Goal: Find specific page/section: Find specific page/section

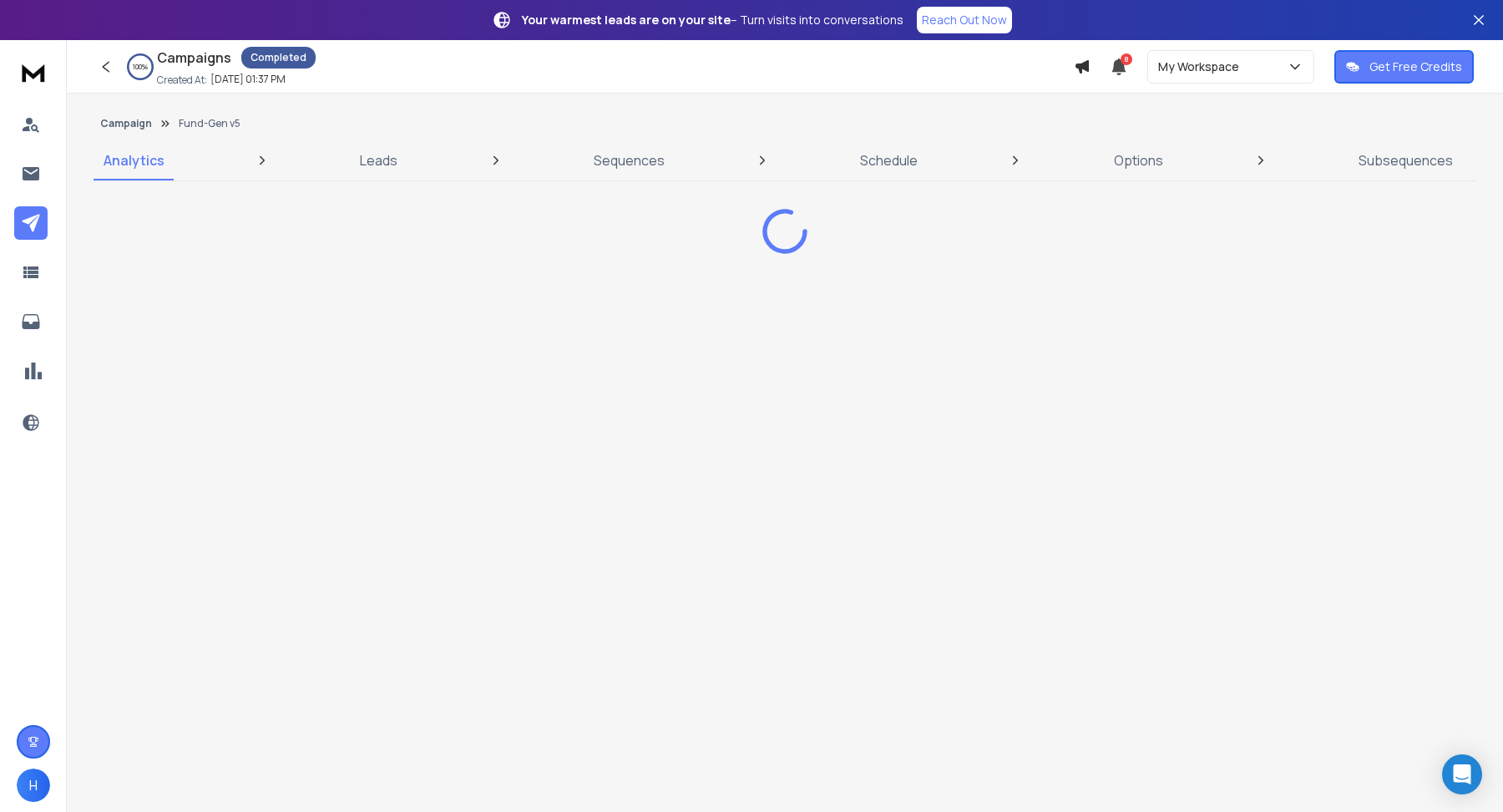
scroll to position [227, 0]
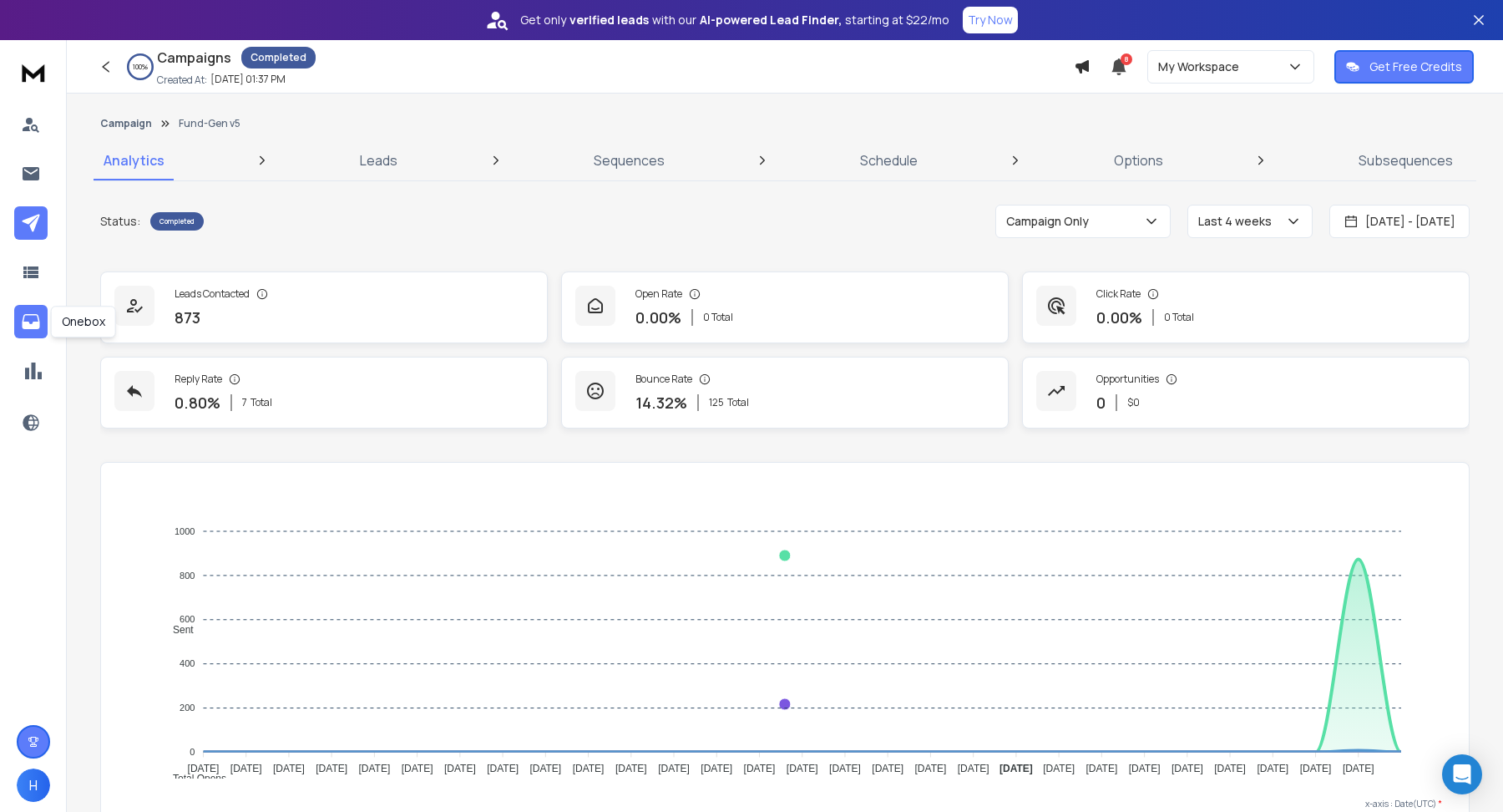
click at [28, 332] on link at bounding box center [31, 321] width 34 height 34
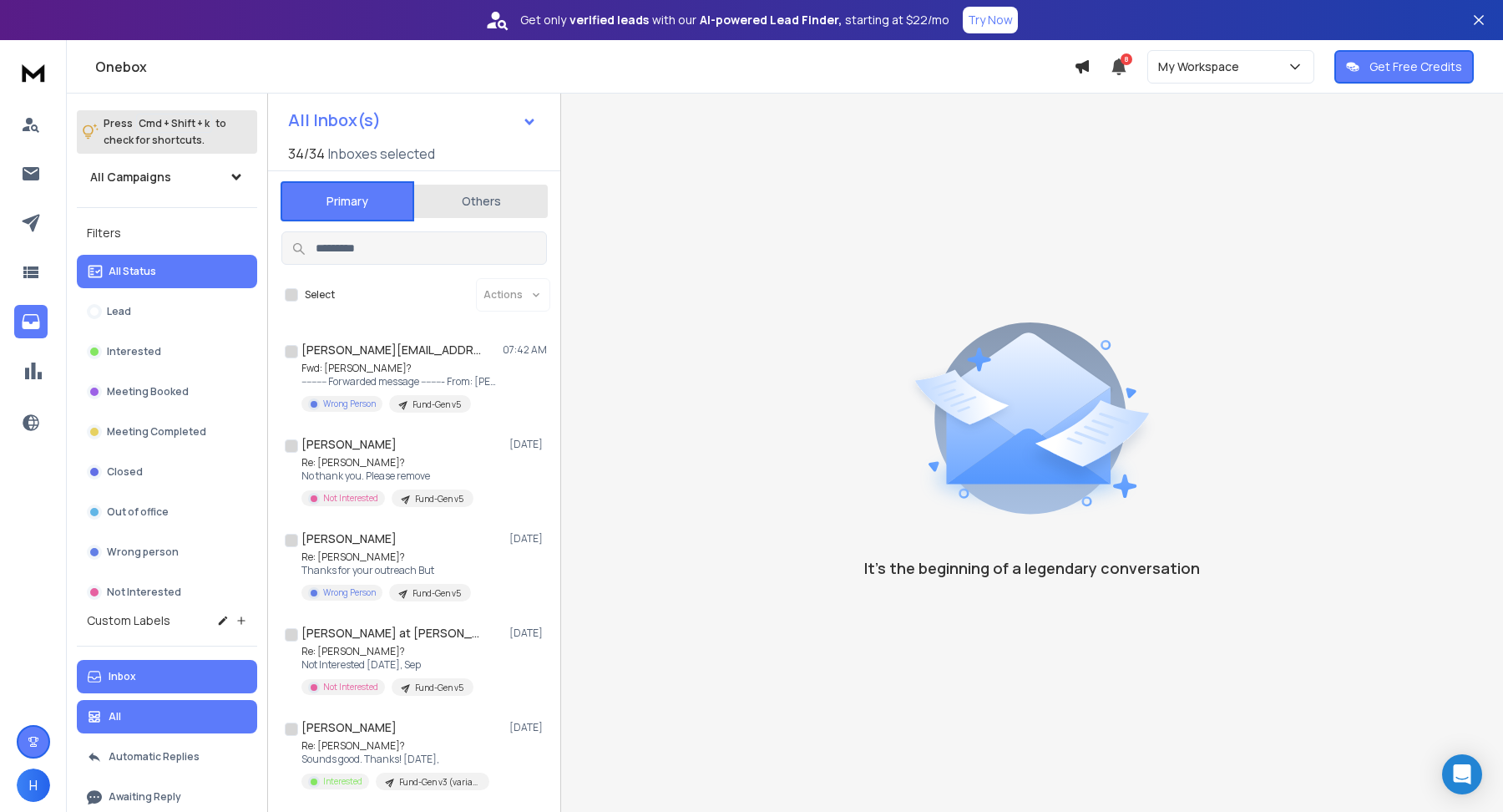
click at [105, 710] on div "All" at bounding box center [104, 716] width 34 height 20
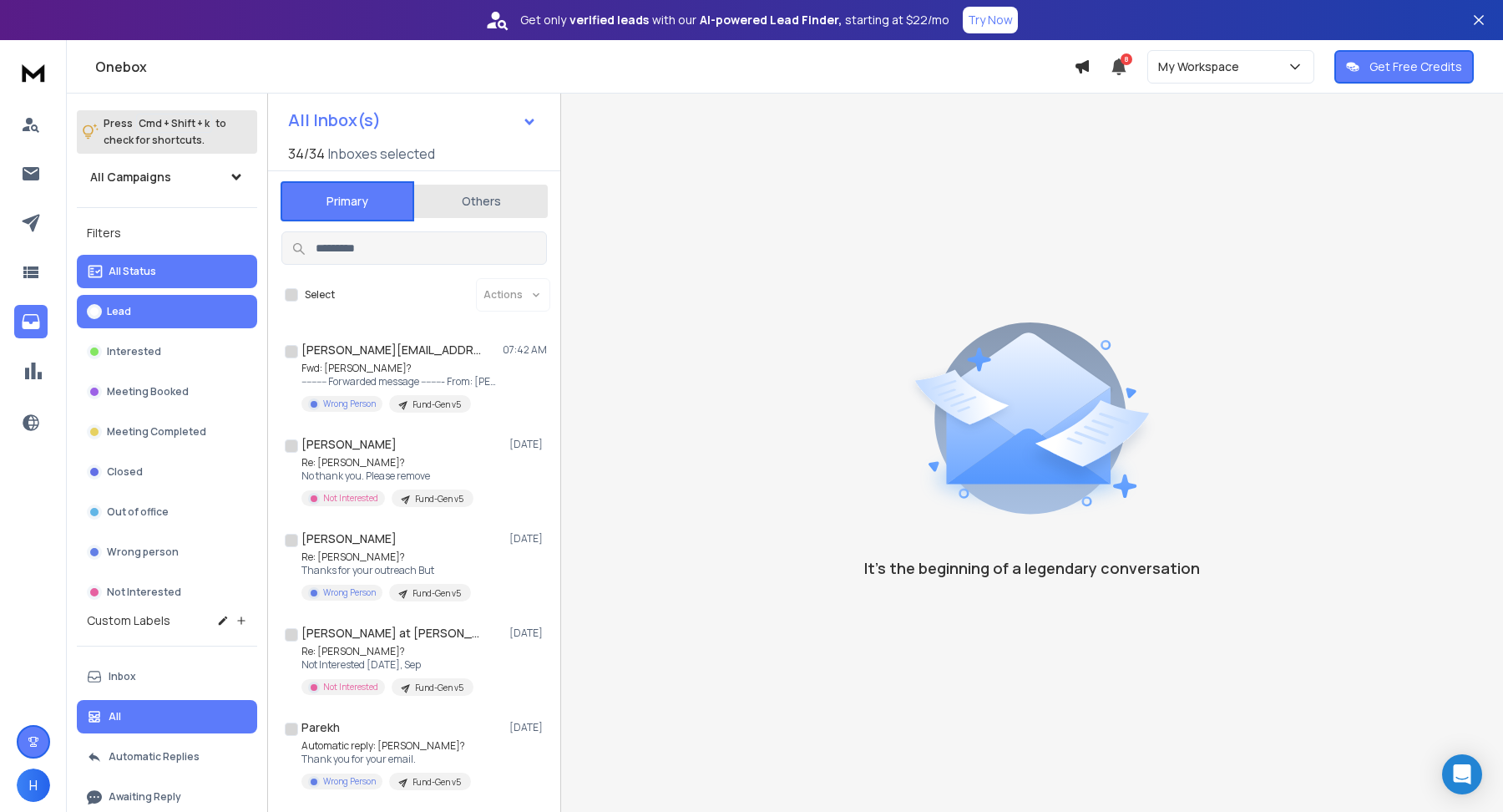
click at [137, 303] on button "Lead" at bounding box center [166, 312] width 180 height 34
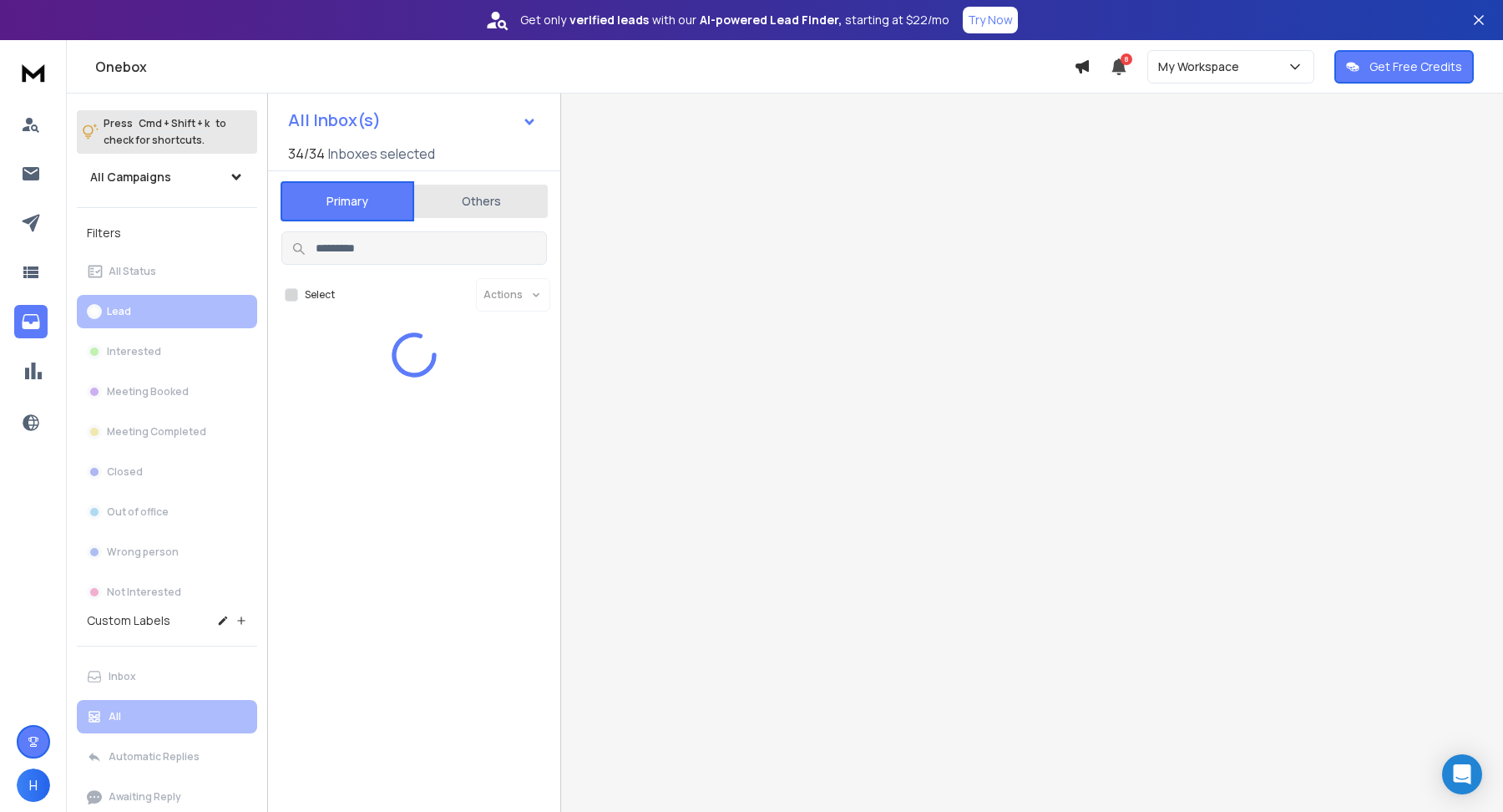
click at [144, 287] on div "All Status Lead Interested Meeting Booked Meeting Completed Closed Out of offic…" at bounding box center [166, 432] width 180 height 354
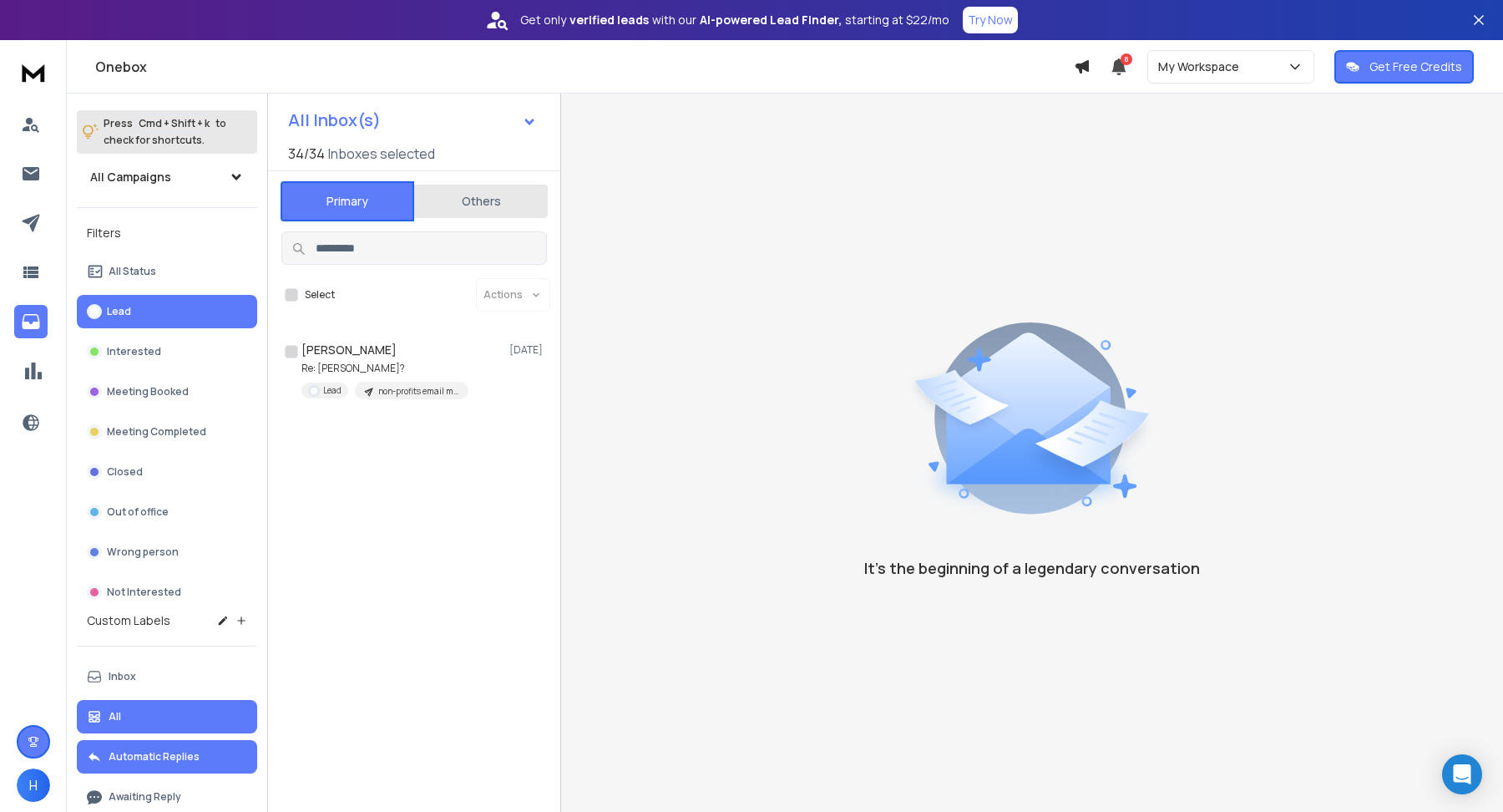
click at [181, 746] on button "Automatic Replies" at bounding box center [166, 757] width 180 height 34
click at [181, 773] on div "Inbox All Automatic Replies Awaiting Reply Unread only Sent Archive" at bounding box center [166, 817] width 180 height 314
click at [154, 302] on button "Lead" at bounding box center [166, 312] width 180 height 34
